Goal: Navigation & Orientation: Find specific page/section

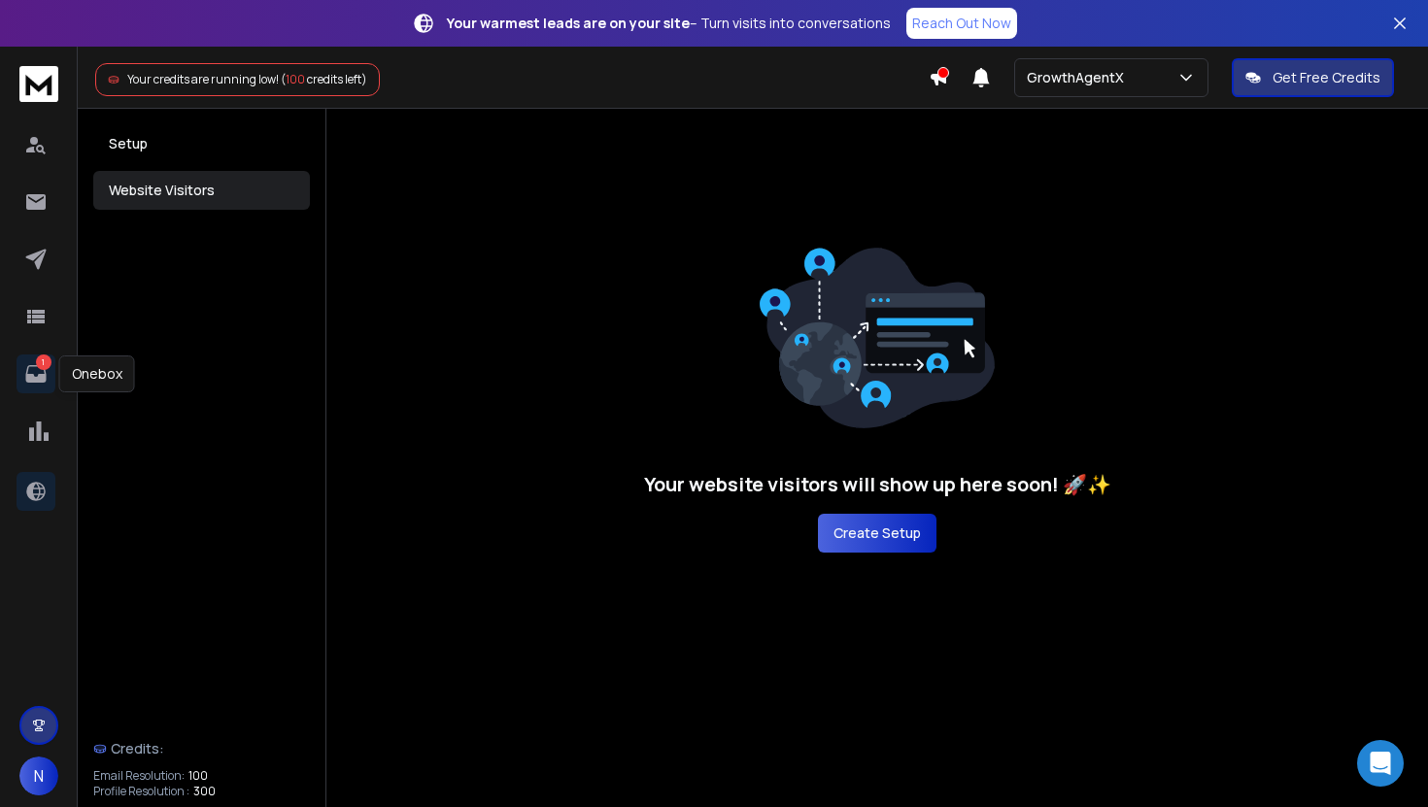
click at [29, 384] on icon at bounding box center [35, 373] width 23 height 23
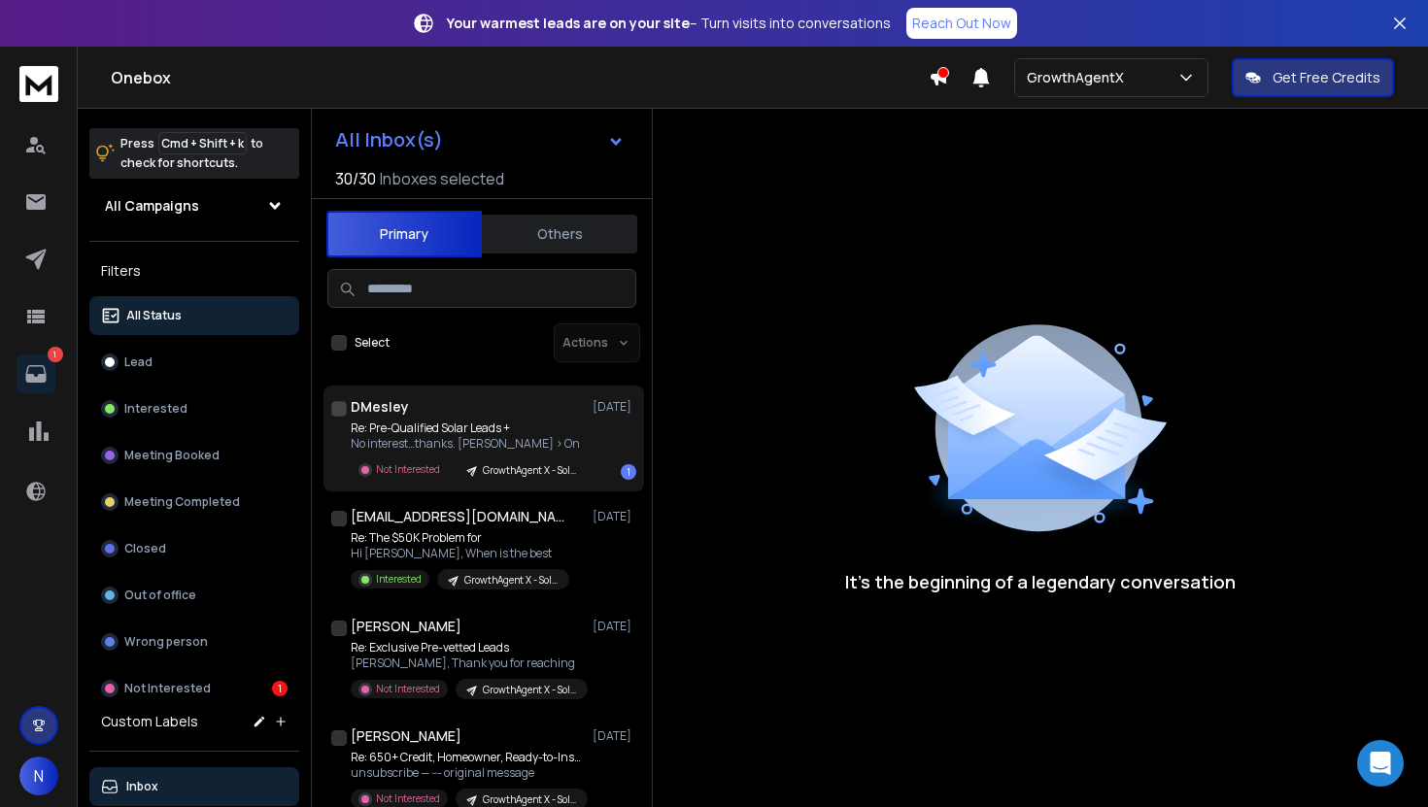
click at [424, 435] on p "Re: Pre-Qualified Solar Leads +" at bounding box center [467, 429] width 233 height 16
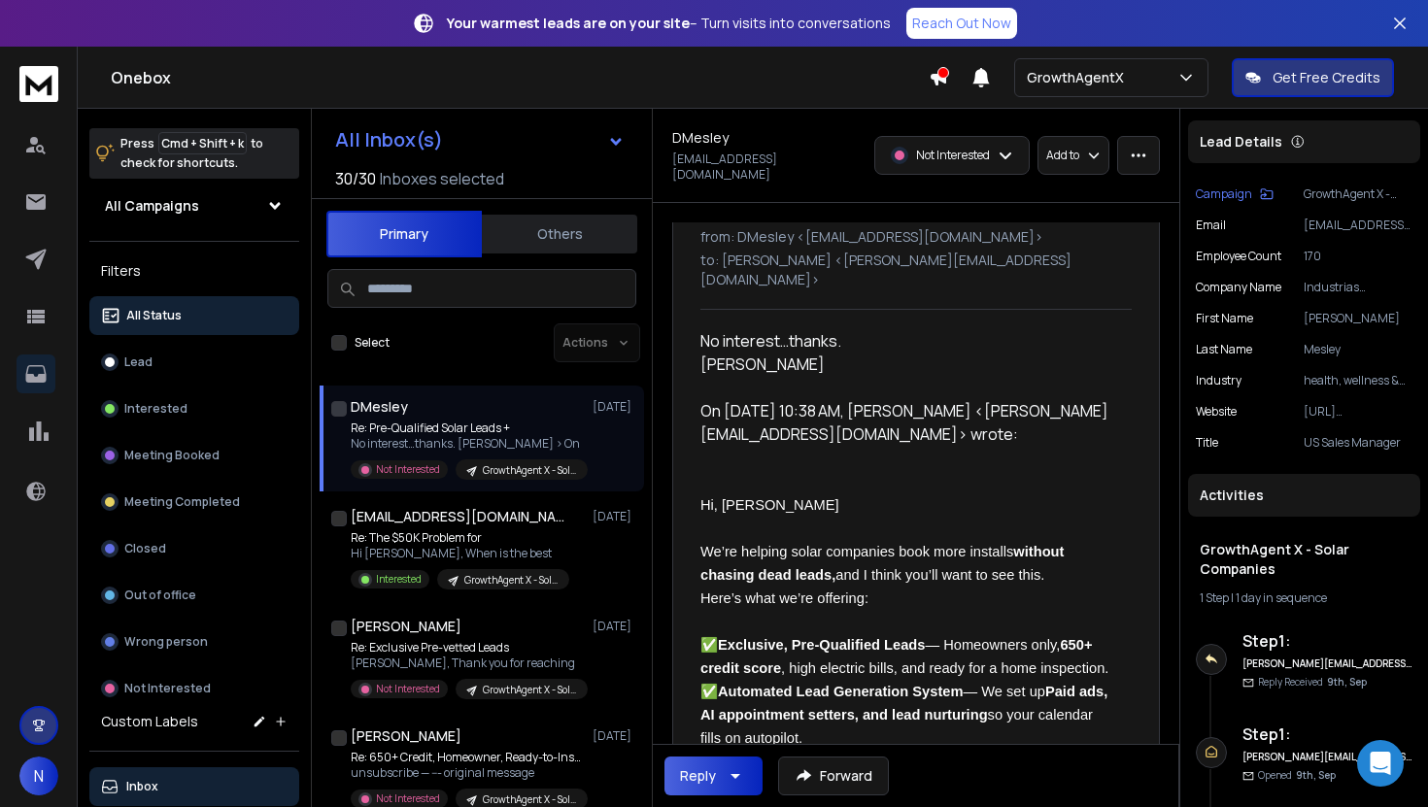
scroll to position [130, 0]
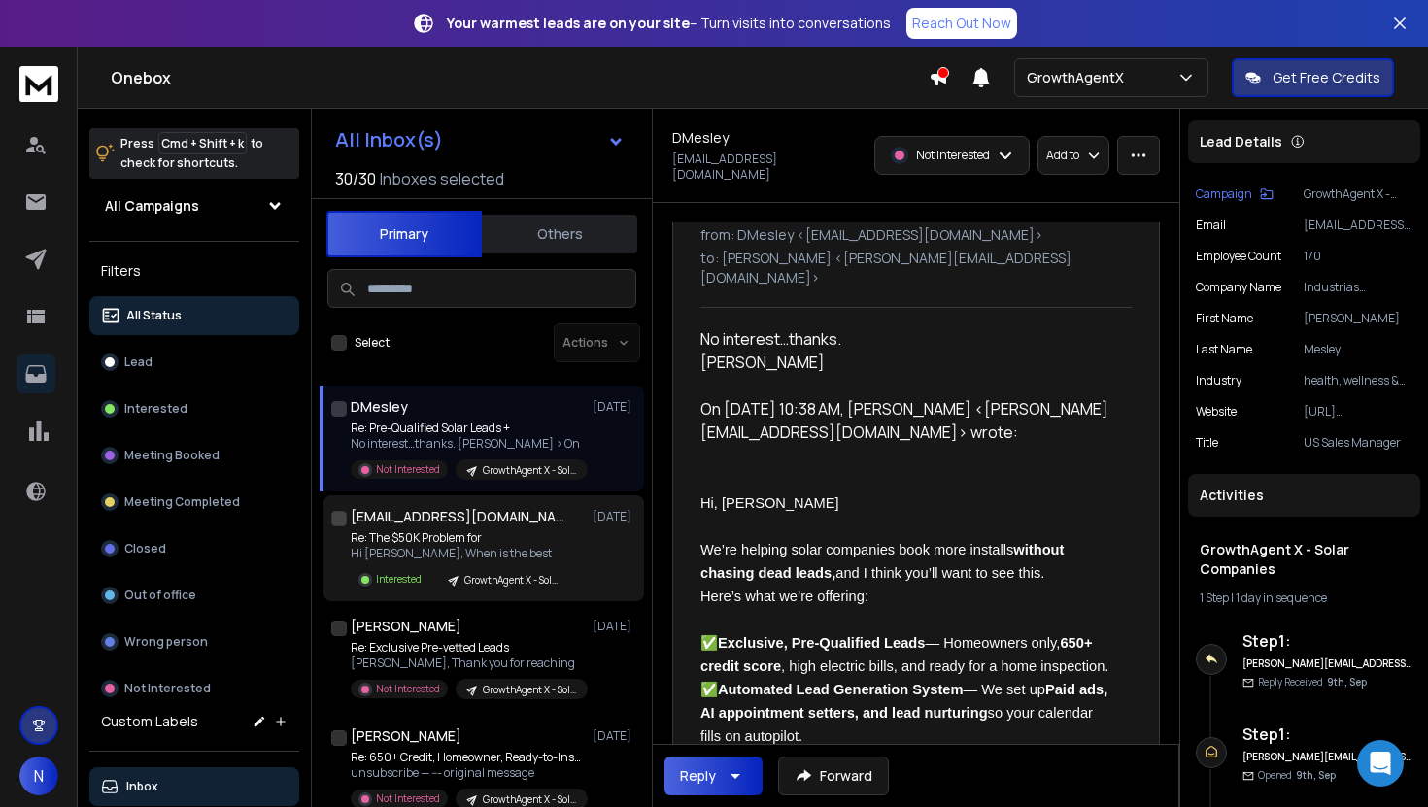
click at [513, 544] on p "Re: The $50K Problem for" at bounding box center [460, 538] width 219 height 16
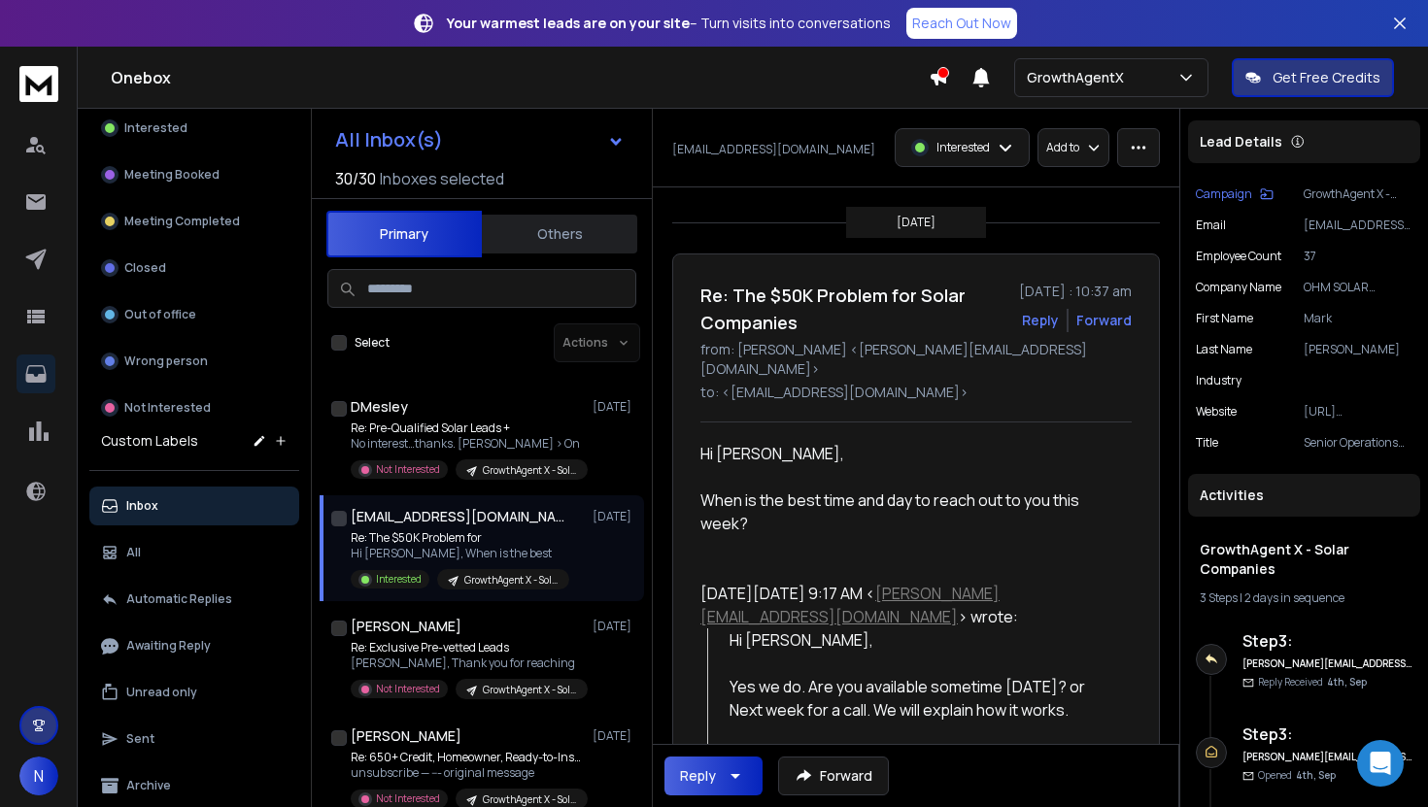
scroll to position [0, 0]
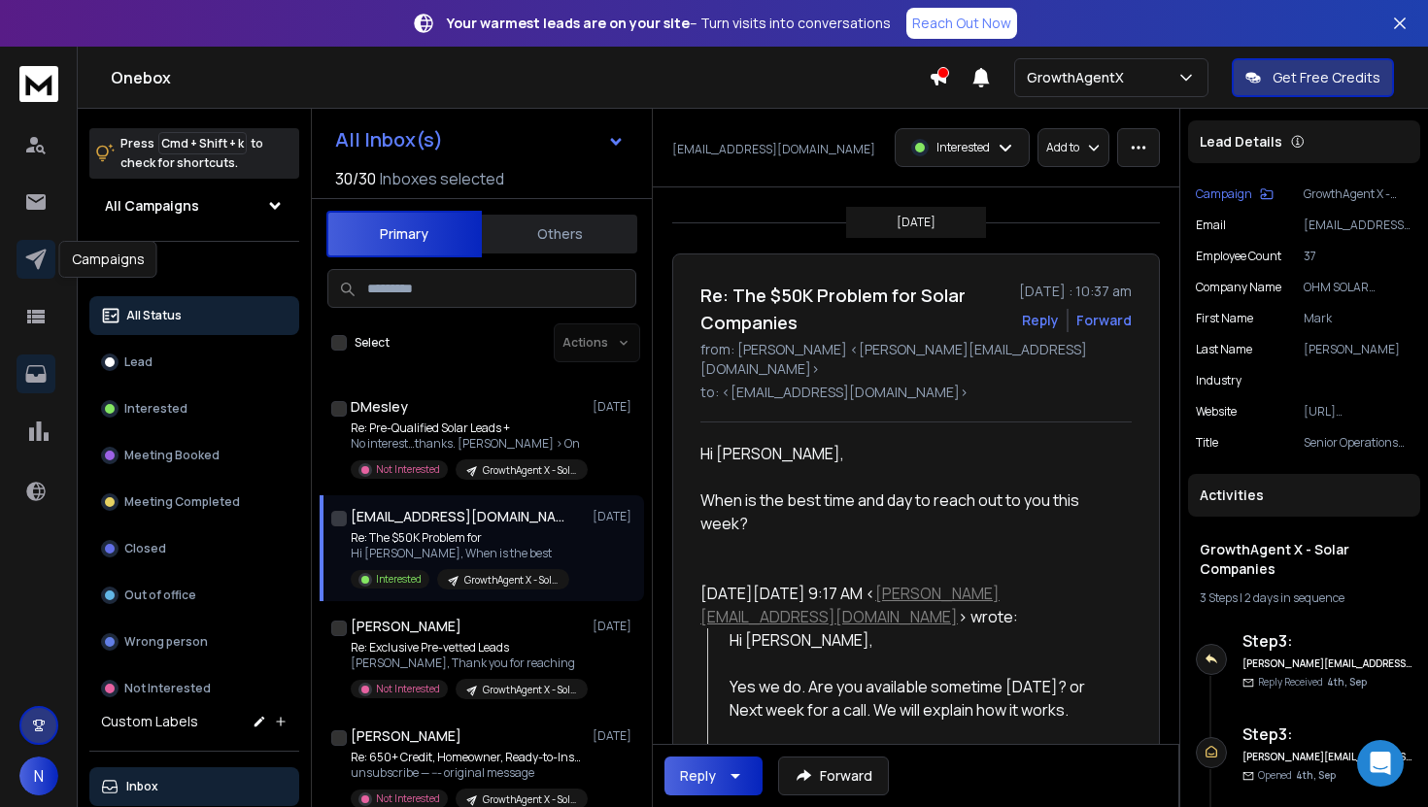
click at [45, 262] on icon at bounding box center [35, 259] width 23 height 23
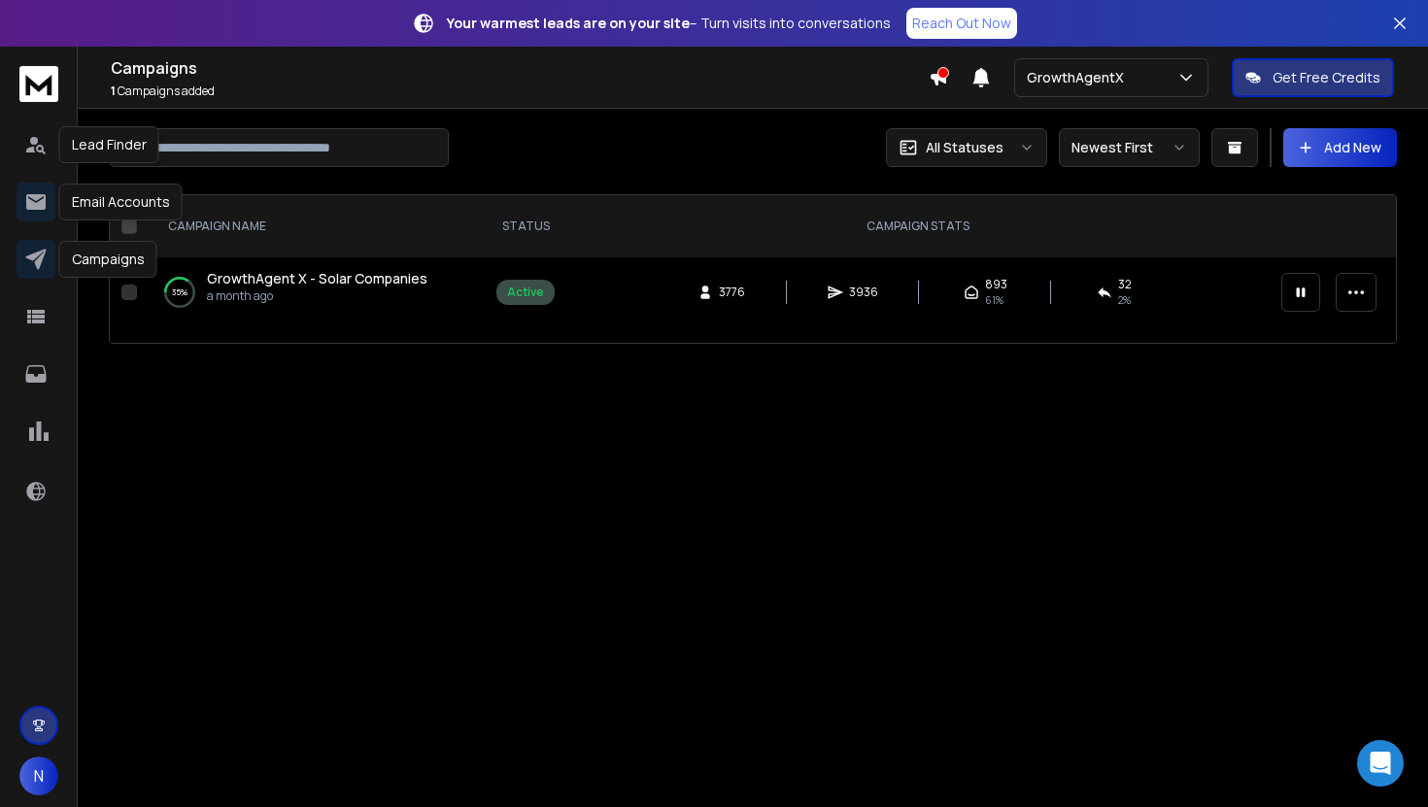
click at [35, 204] on icon at bounding box center [35, 202] width 19 height 16
